Goal: Find specific page/section: Find specific page/section

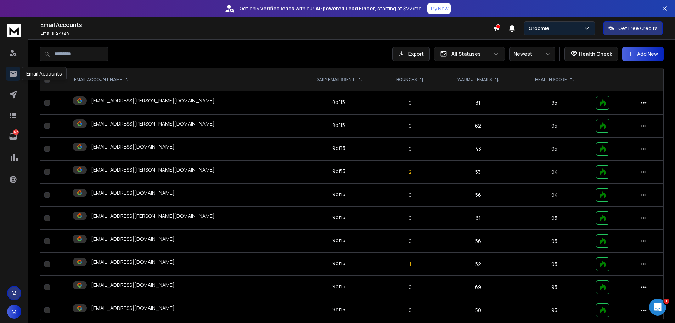
click at [572, 30] on div "Groomie" at bounding box center [559, 28] width 62 height 7
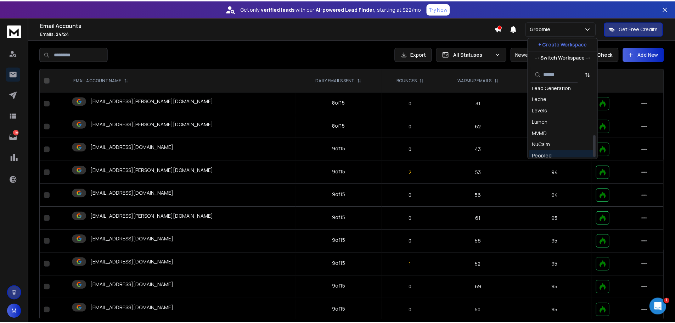
scroll to position [156, 0]
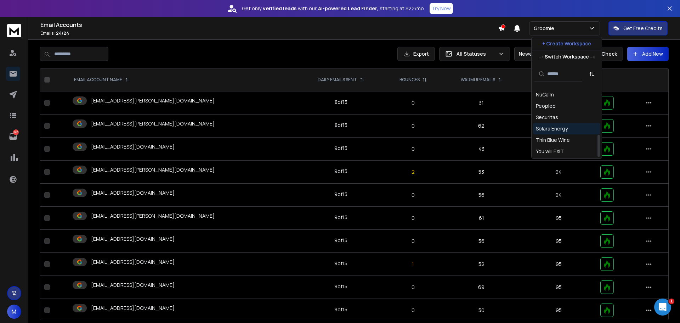
click at [562, 132] on div "Solara Energy" at bounding box center [566, 128] width 67 height 11
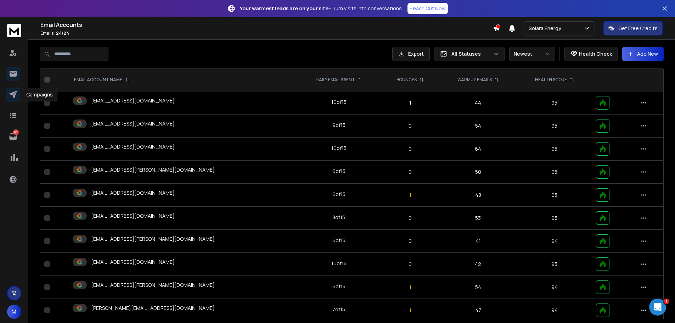
click at [11, 95] on icon at bounding box center [12, 94] width 7 height 7
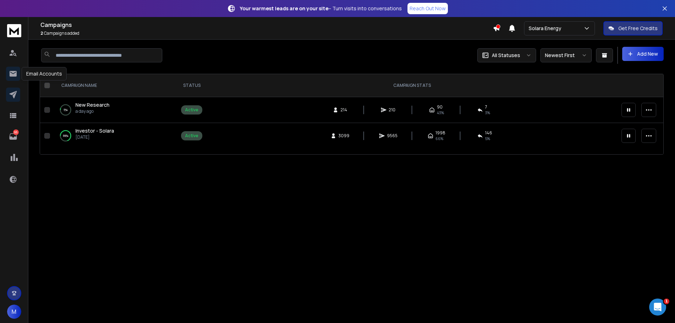
click at [13, 78] on link at bounding box center [13, 74] width 14 height 14
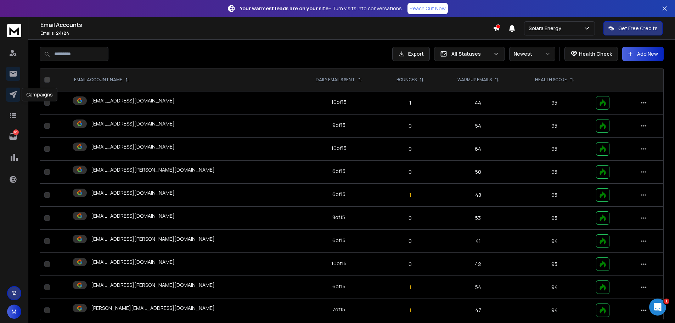
click at [13, 95] on icon at bounding box center [13, 94] width 8 height 8
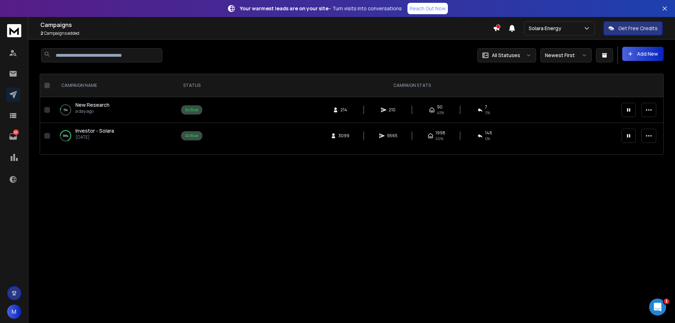
click at [442, 189] on div "Campaigns 2 Campaigns Added All Statuses Newest First Add New CAMPAIGN NAME STA…" at bounding box center [352, 208] width 624 height 323
